Goal: Task Accomplishment & Management: Use online tool/utility

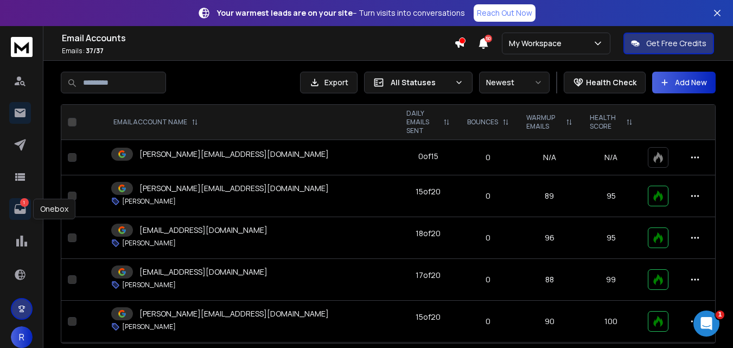
click at [21, 206] on icon at bounding box center [20, 208] width 13 height 13
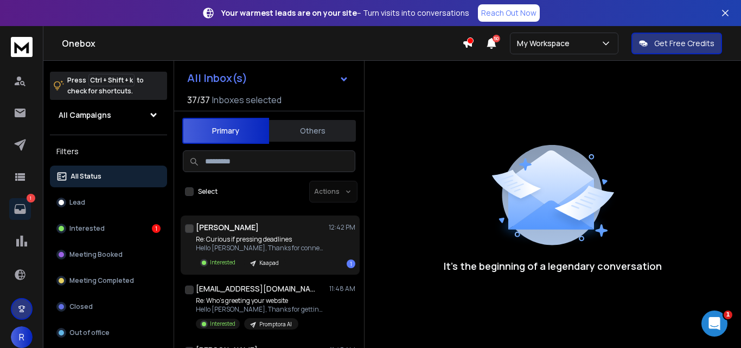
click at [221, 246] on p "Hello [PERSON_NAME], Thanks for connecteing" at bounding box center [261, 248] width 130 height 9
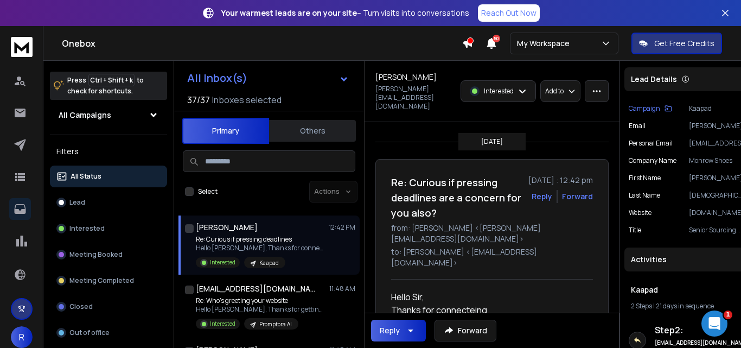
click at [522, 68] on div "[PERSON_NAME] [PERSON_NAME] Tanaji [EMAIL_ADDRESS][DOMAIN_NAME] Interested Add …" at bounding box center [492, 91] width 255 height 61
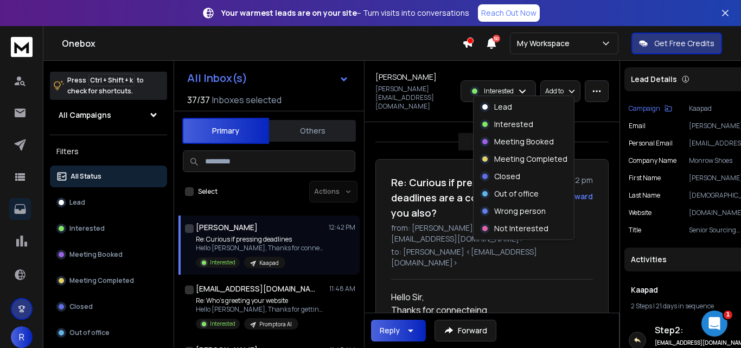
click at [520, 81] on div "Interested" at bounding box center [498, 91] width 74 height 21
click at [528, 222] on div "Not Interested" at bounding box center [524, 228] width 96 height 17
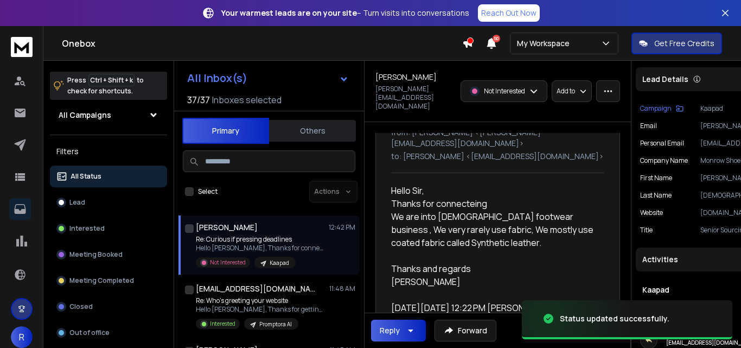
scroll to position [109, 0]
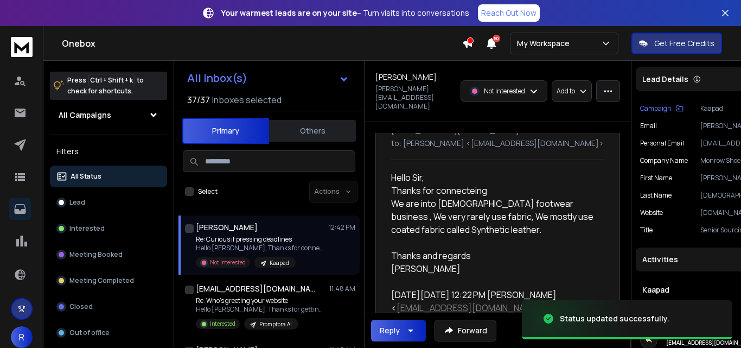
click at [545, 197] on div "We are into [DEMOGRAPHIC_DATA] footwear business , We very rarely use fabric, W…" at bounding box center [493, 216] width 205 height 39
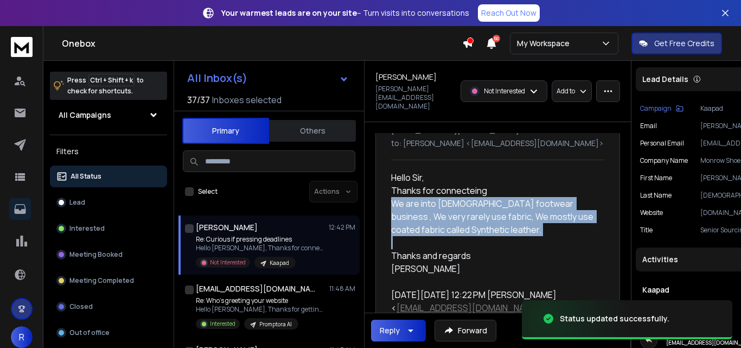
click at [545, 197] on div "We are into [DEMOGRAPHIC_DATA] footwear business , We very rarely use fabric, W…" at bounding box center [493, 216] width 205 height 39
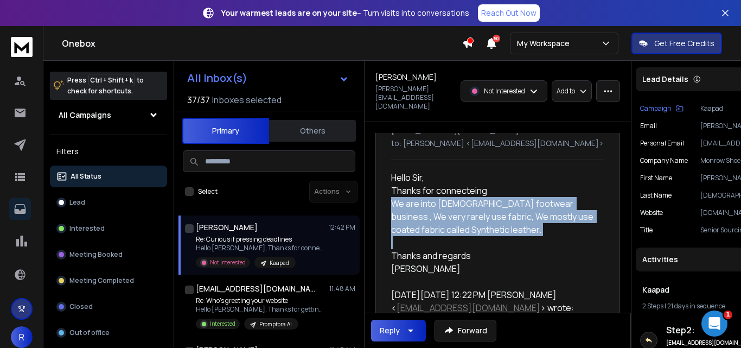
click at [545, 197] on div "We are into [DEMOGRAPHIC_DATA] footwear business , We very rarely use fabric, W…" at bounding box center [493, 216] width 205 height 39
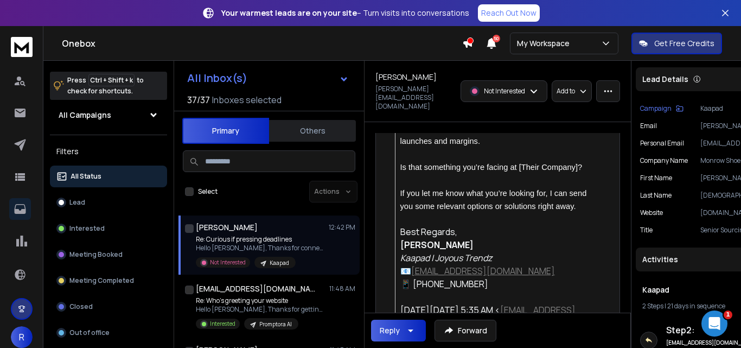
scroll to position [380, 0]
